Goal: Task Accomplishment & Management: Manage account settings

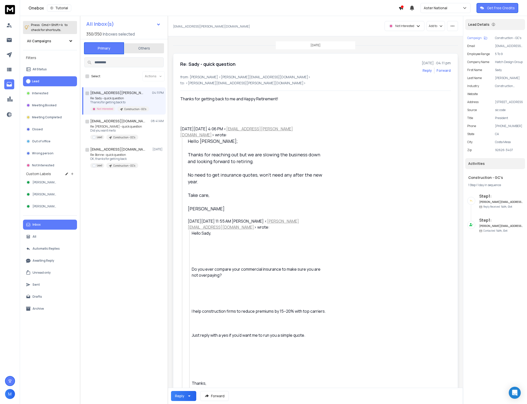
click at [162, 52] on button "Others" at bounding box center [144, 48] width 40 height 11
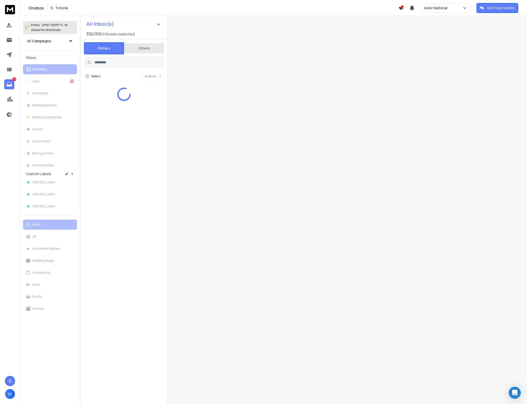
click at [119, 54] on button "Primary" at bounding box center [104, 48] width 40 height 12
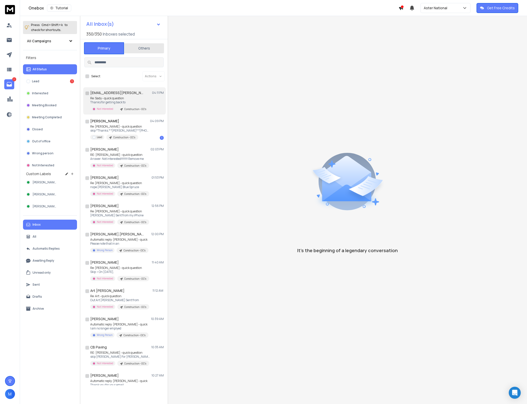
click at [149, 112] on div "Re: Sady - quick question Thanks for getting back to Not Interested Constructio…" at bounding box center [119, 103] width 59 height 15
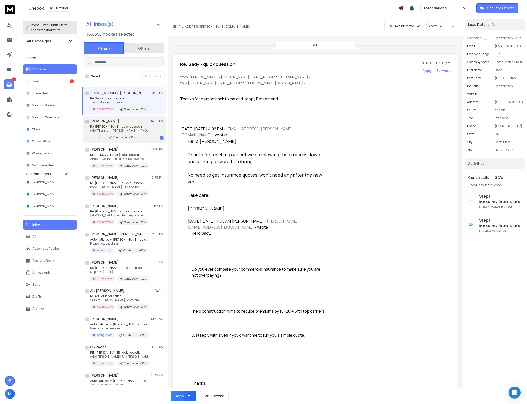
click at [150, 129] on p "Re: [PERSON_NAME] - quick question" at bounding box center [120, 127] width 60 height 4
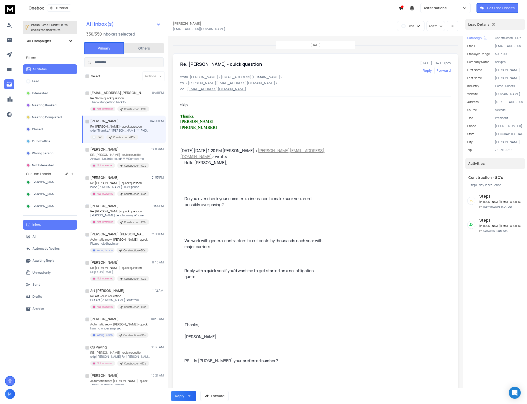
click at [407, 29] on div "Lead" at bounding box center [410, 26] width 27 height 10
click at [399, 100] on p "Not Interested" at bounding box center [401, 97] width 25 height 5
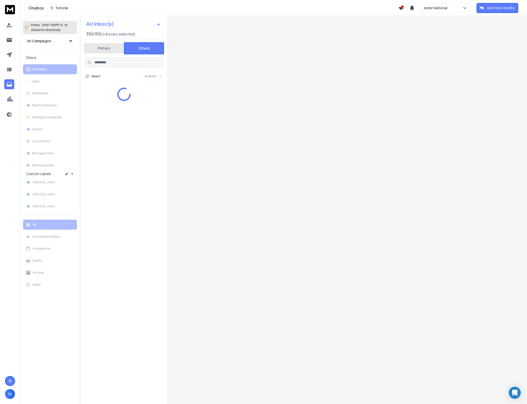
click at [159, 54] on button "Others" at bounding box center [144, 48] width 40 height 12
click at [123, 54] on button "Primary" at bounding box center [104, 48] width 40 height 12
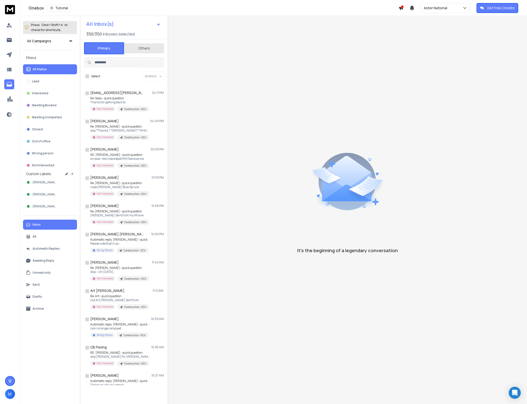
click at [164, 54] on button "Others" at bounding box center [144, 48] width 40 height 11
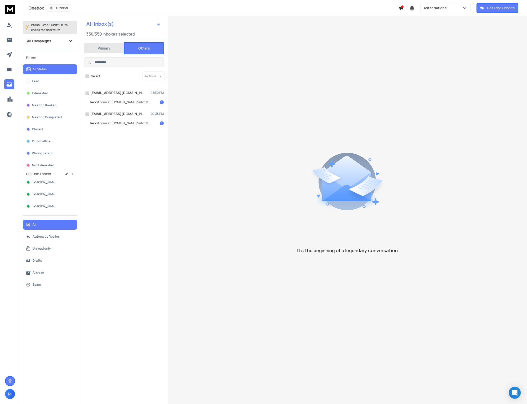
click at [119, 54] on button "Primary" at bounding box center [104, 48] width 40 height 11
